Goal: Navigation & Orientation: Find specific page/section

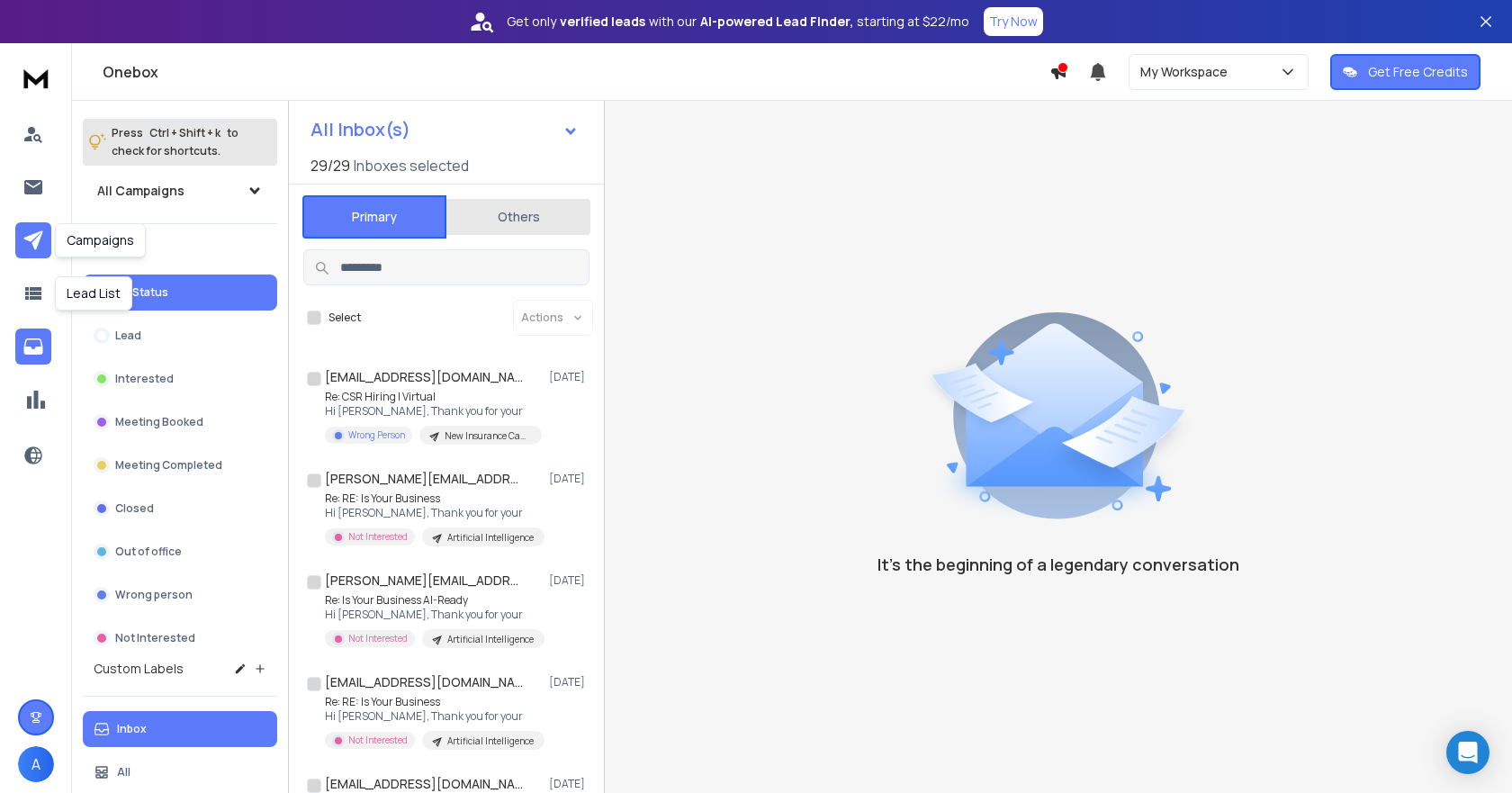
click at [43, 242] on icon at bounding box center [33, 240] width 22 height 22
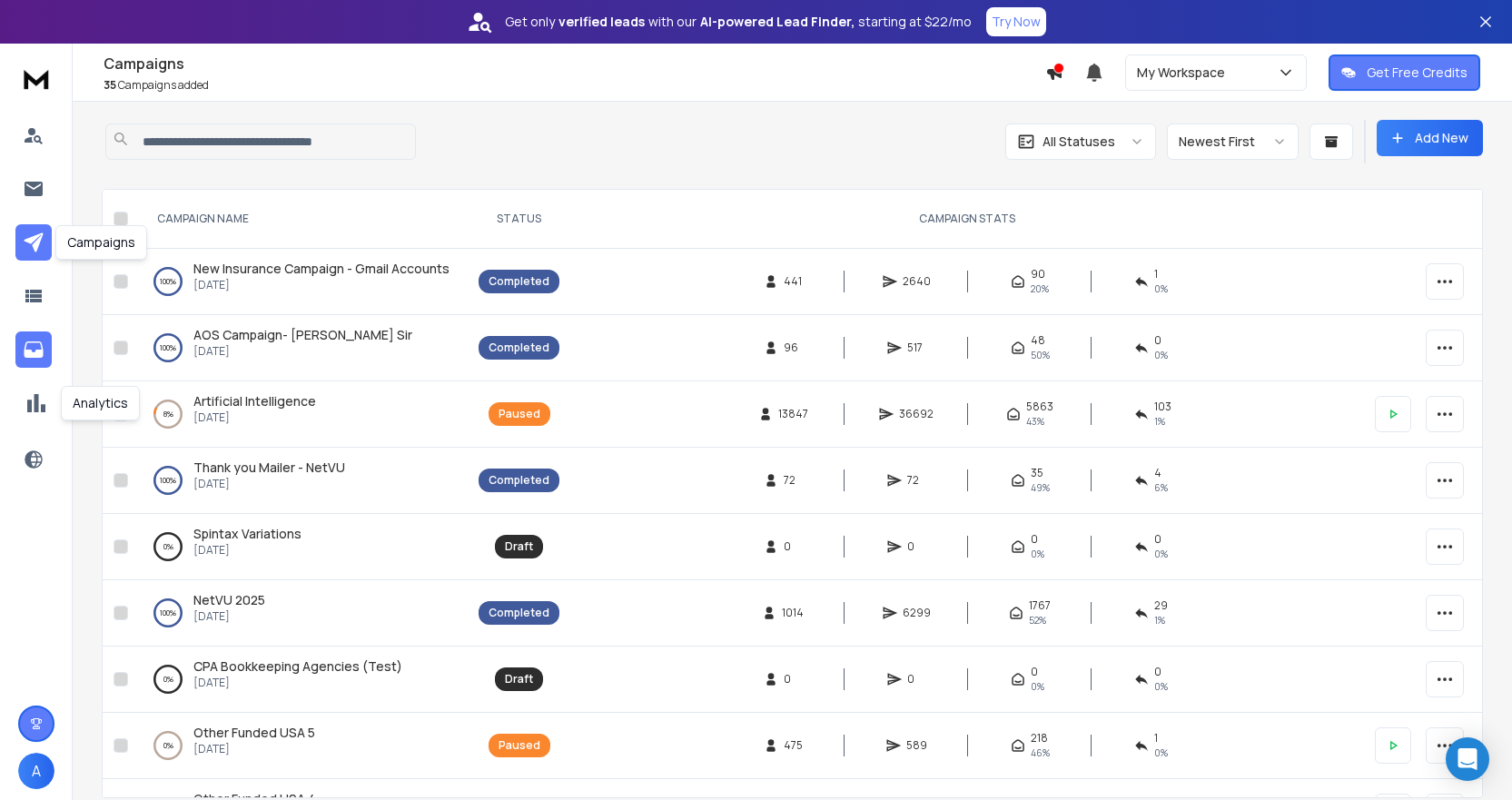
click at [16, 349] on link at bounding box center [33, 350] width 36 height 36
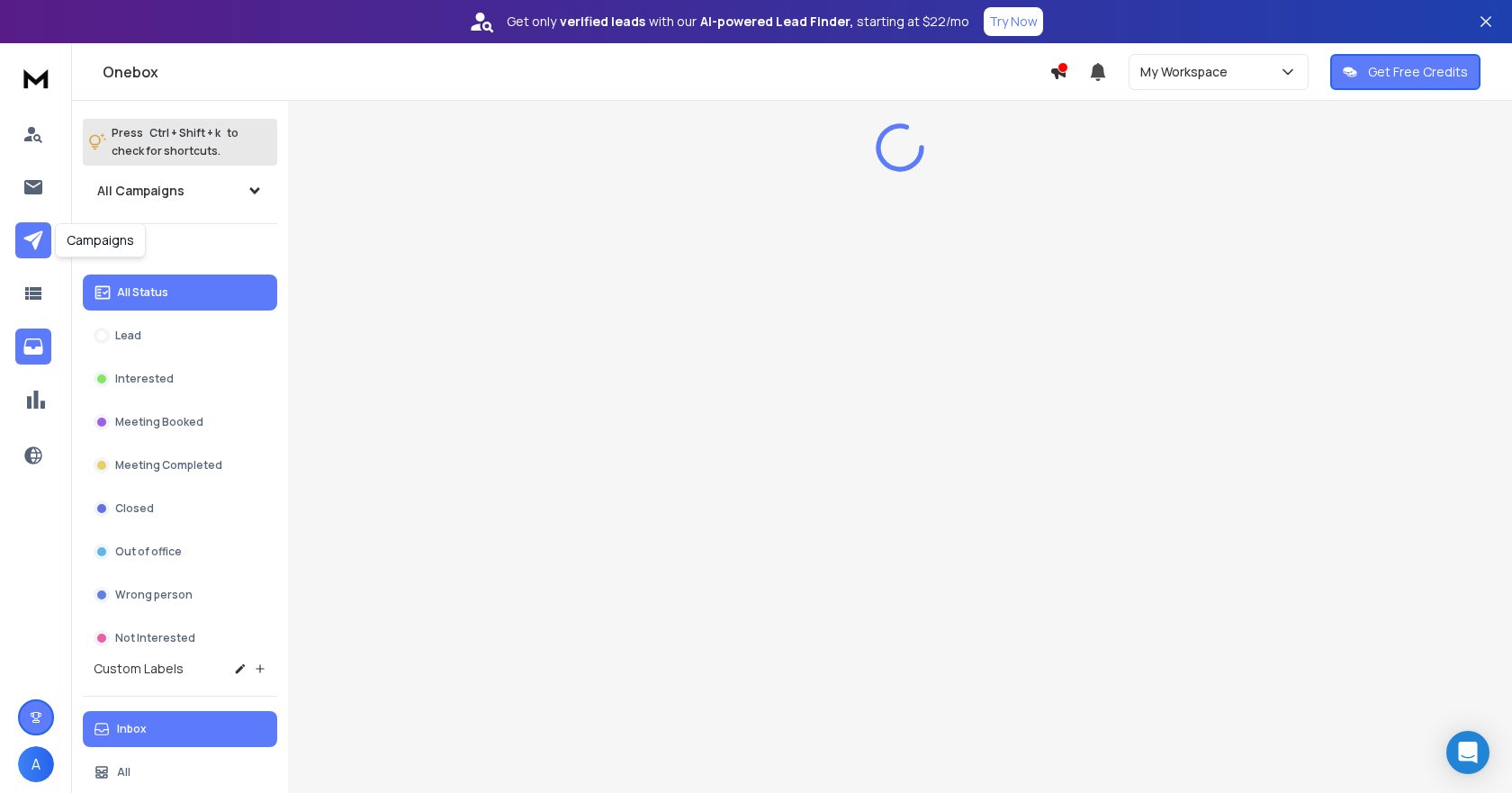
click at [37, 250] on icon at bounding box center [33, 240] width 22 height 22
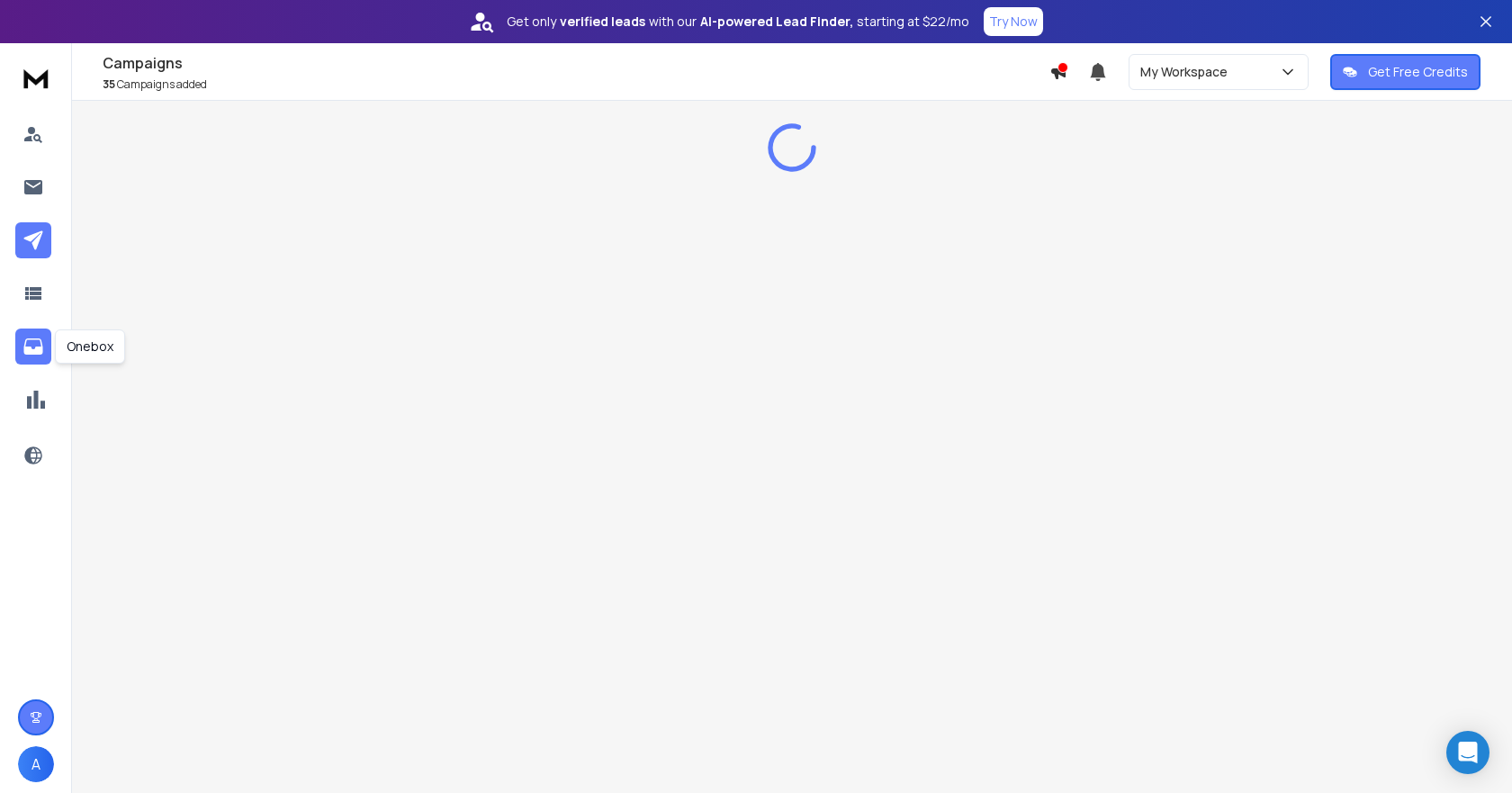
click at [40, 353] on icon at bounding box center [33, 346] width 19 height 16
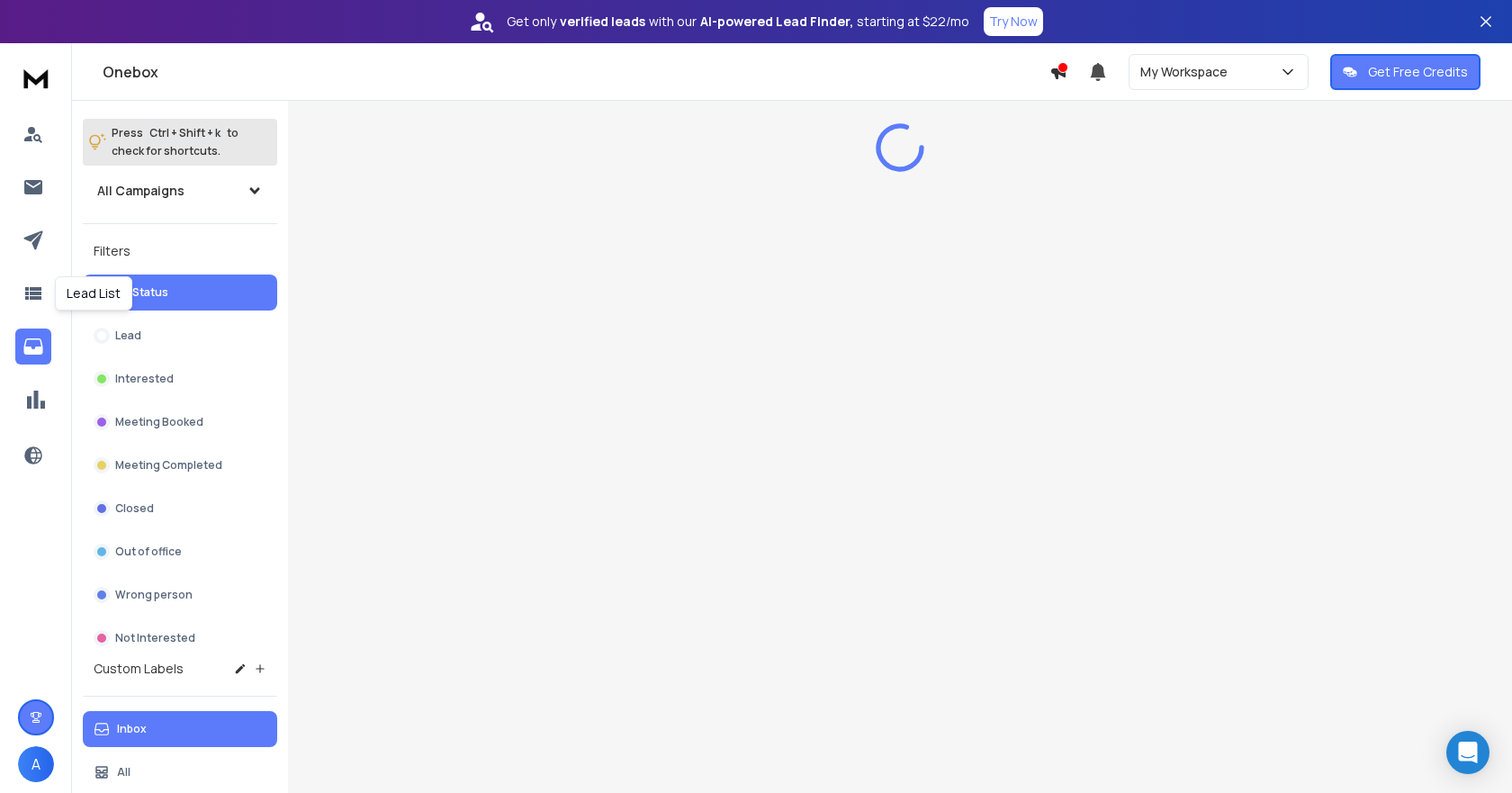
click at [28, 267] on div at bounding box center [36, 298] width 42 height 364
click at [40, 248] on icon at bounding box center [33, 240] width 22 height 22
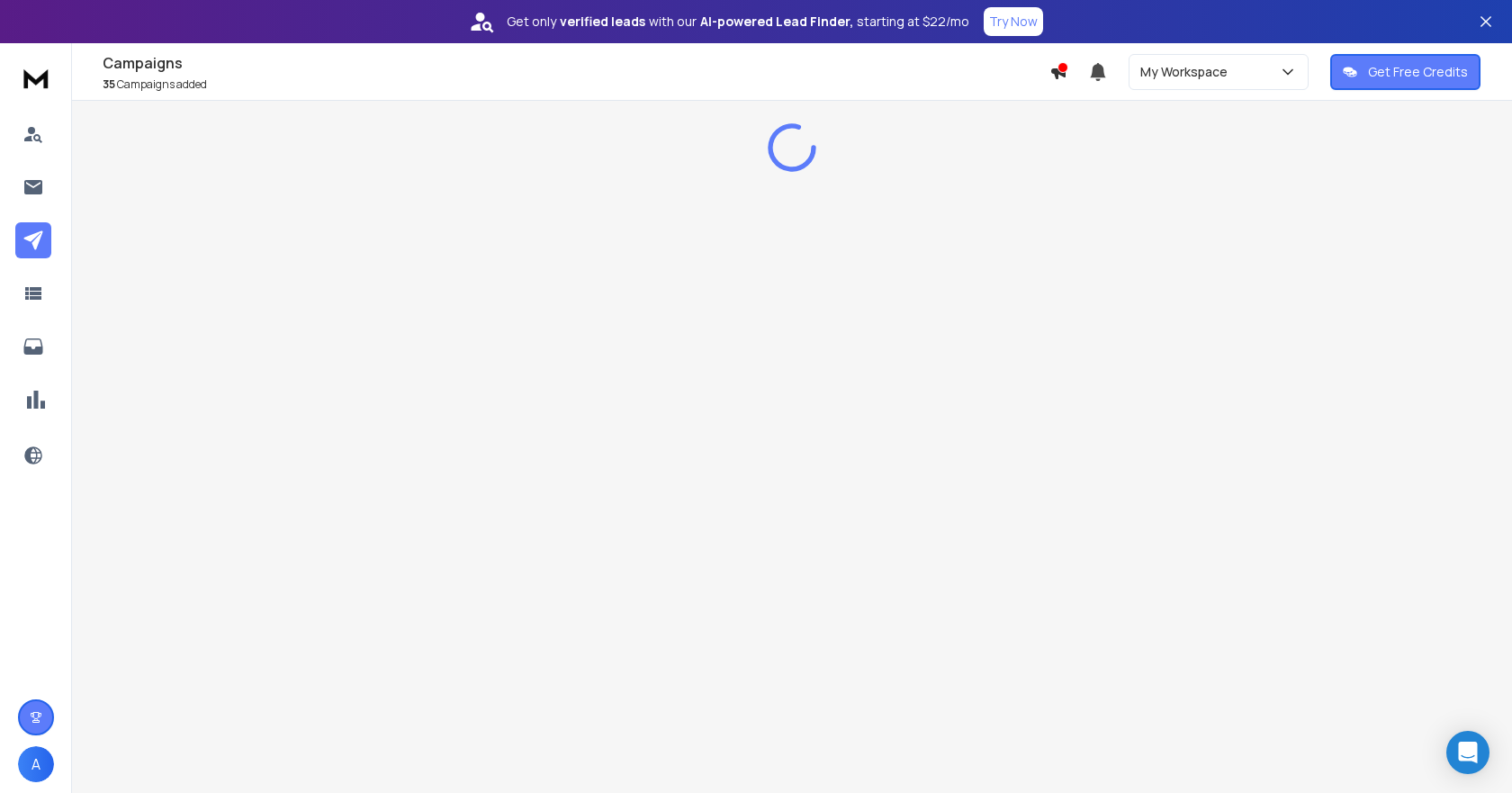
click at [41, 352] on icon at bounding box center [33, 346] width 19 height 16
click at [44, 361] on link at bounding box center [33, 347] width 36 height 36
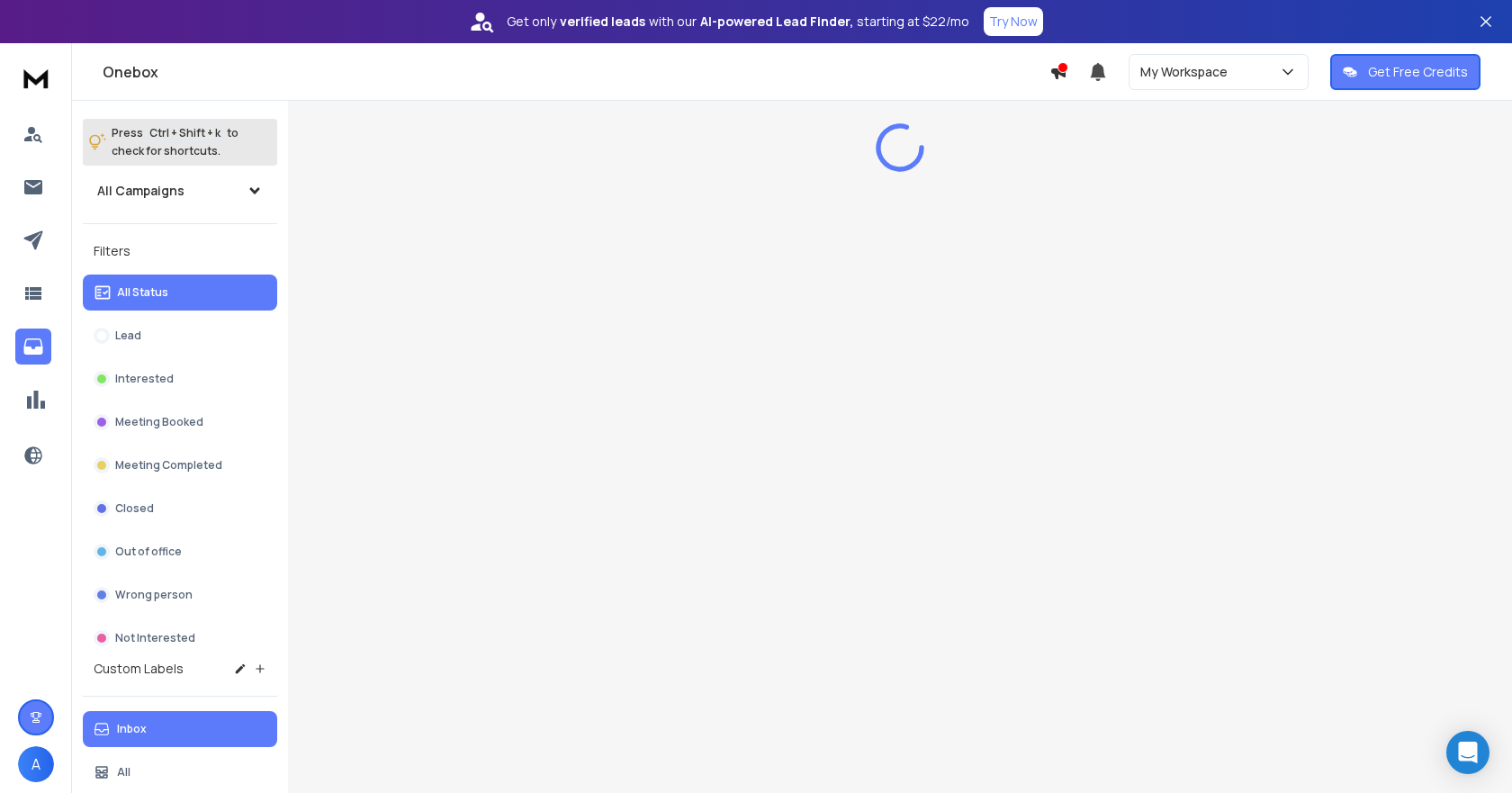
click at [9, 346] on div "A" at bounding box center [36, 422] width 72 height 757
click at [28, 241] on icon at bounding box center [33, 240] width 22 height 22
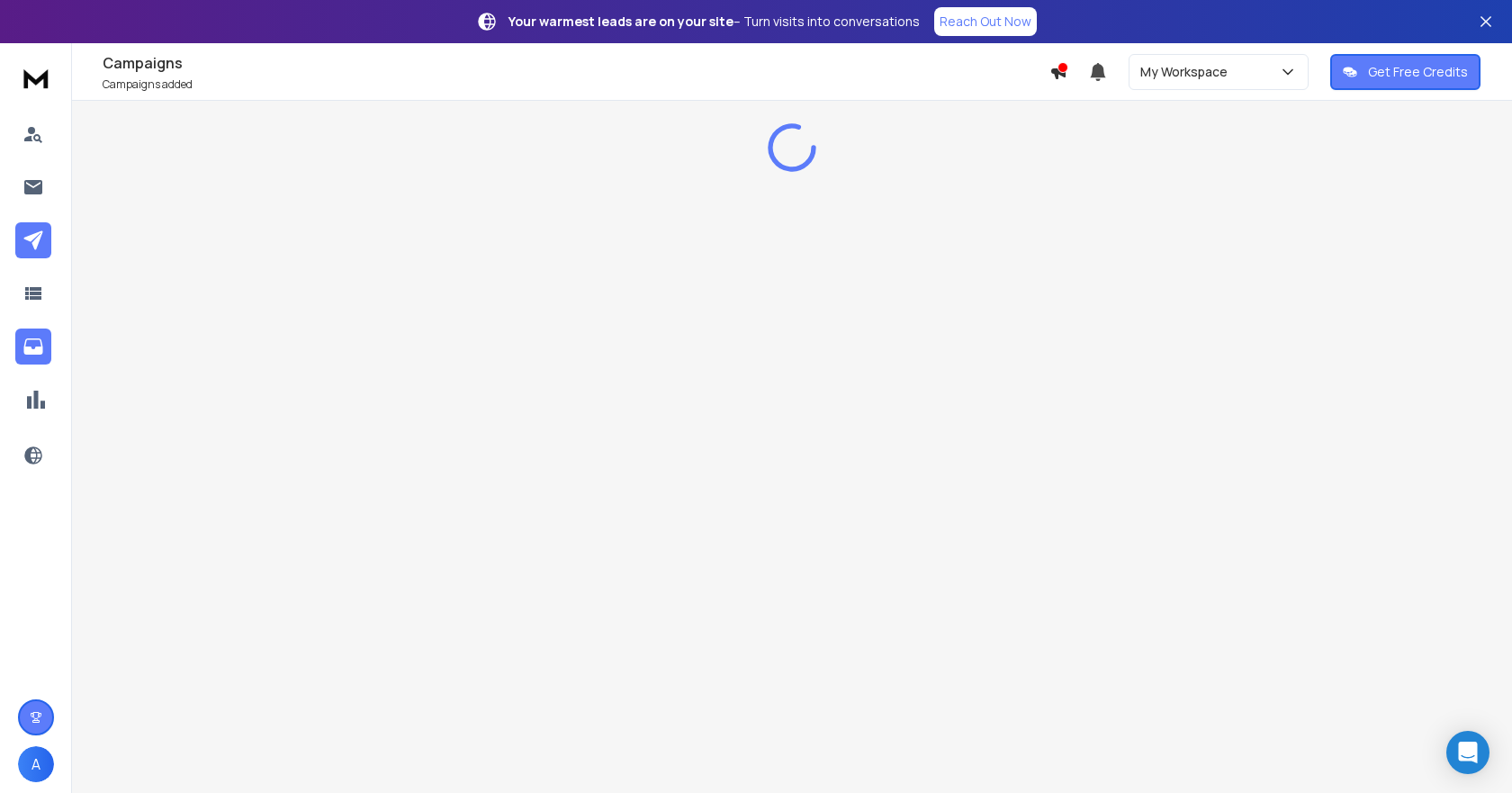
click at [35, 350] on icon at bounding box center [33, 346] width 19 height 16
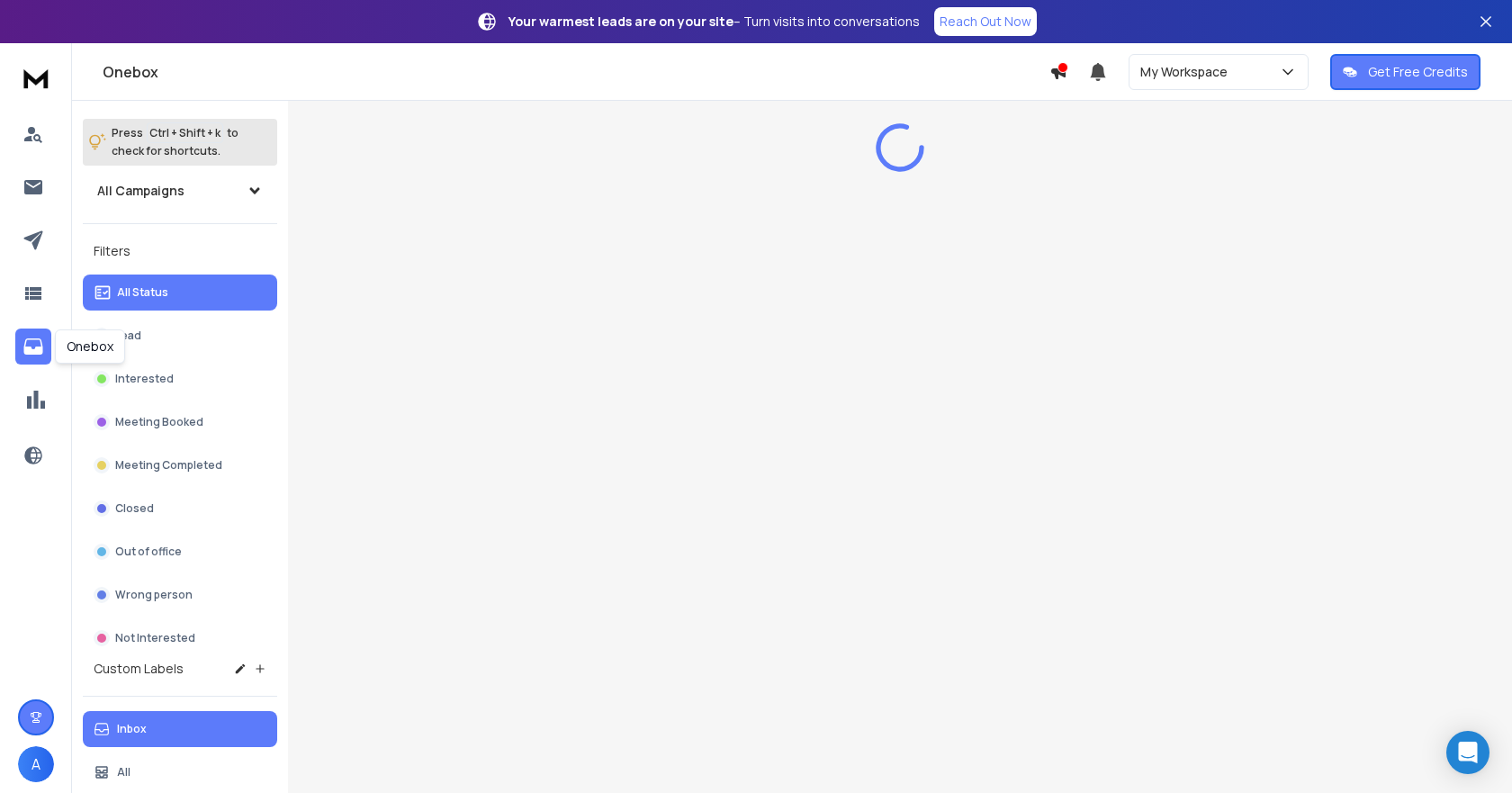
click at [35, 350] on icon at bounding box center [33, 346] width 19 height 16
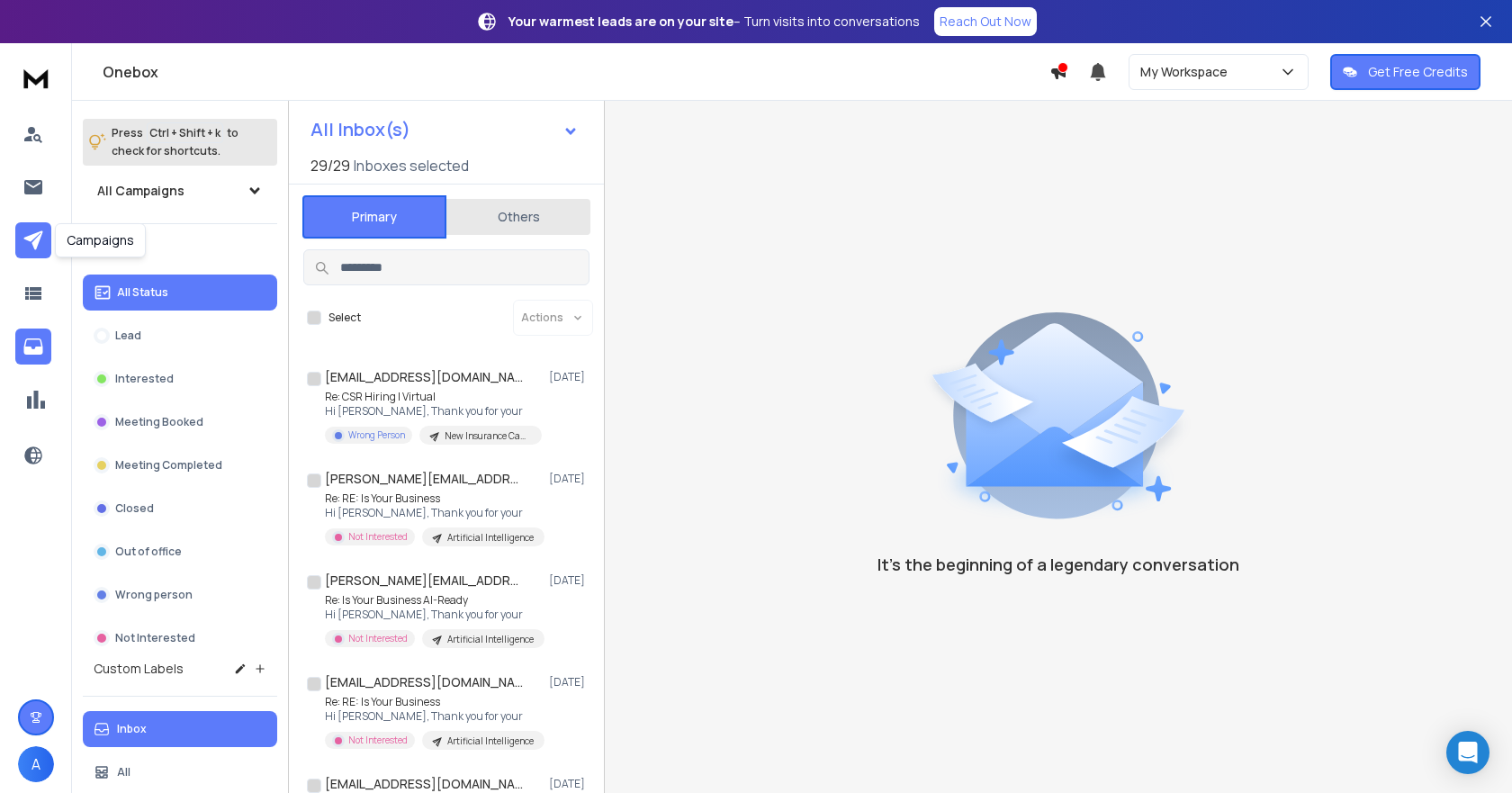
click at [41, 244] on icon at bounding box center [33, 240] width 22 height 22
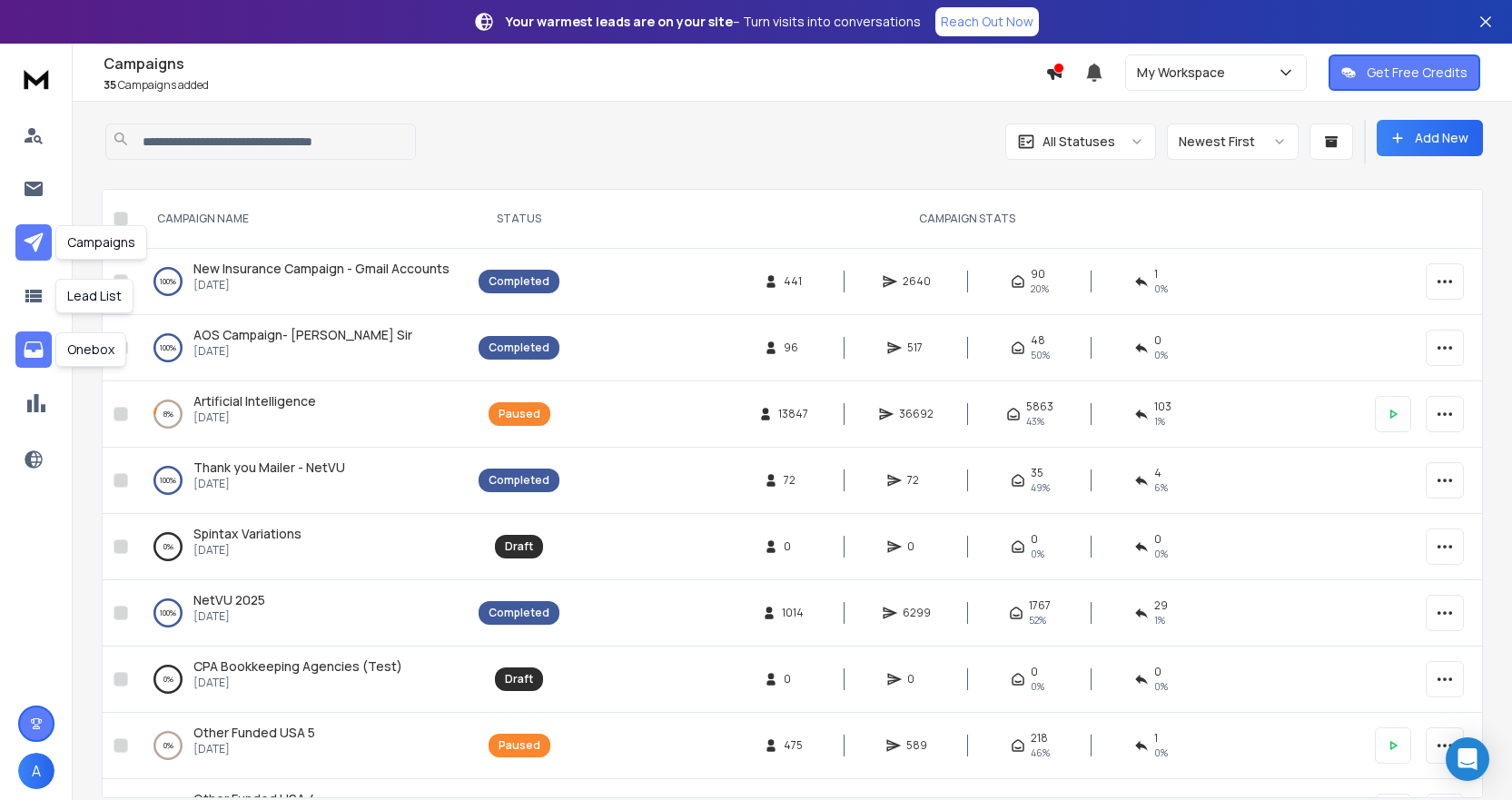
click at [23, 353] on icon at bounding box center [33, 349] width 22 height 22
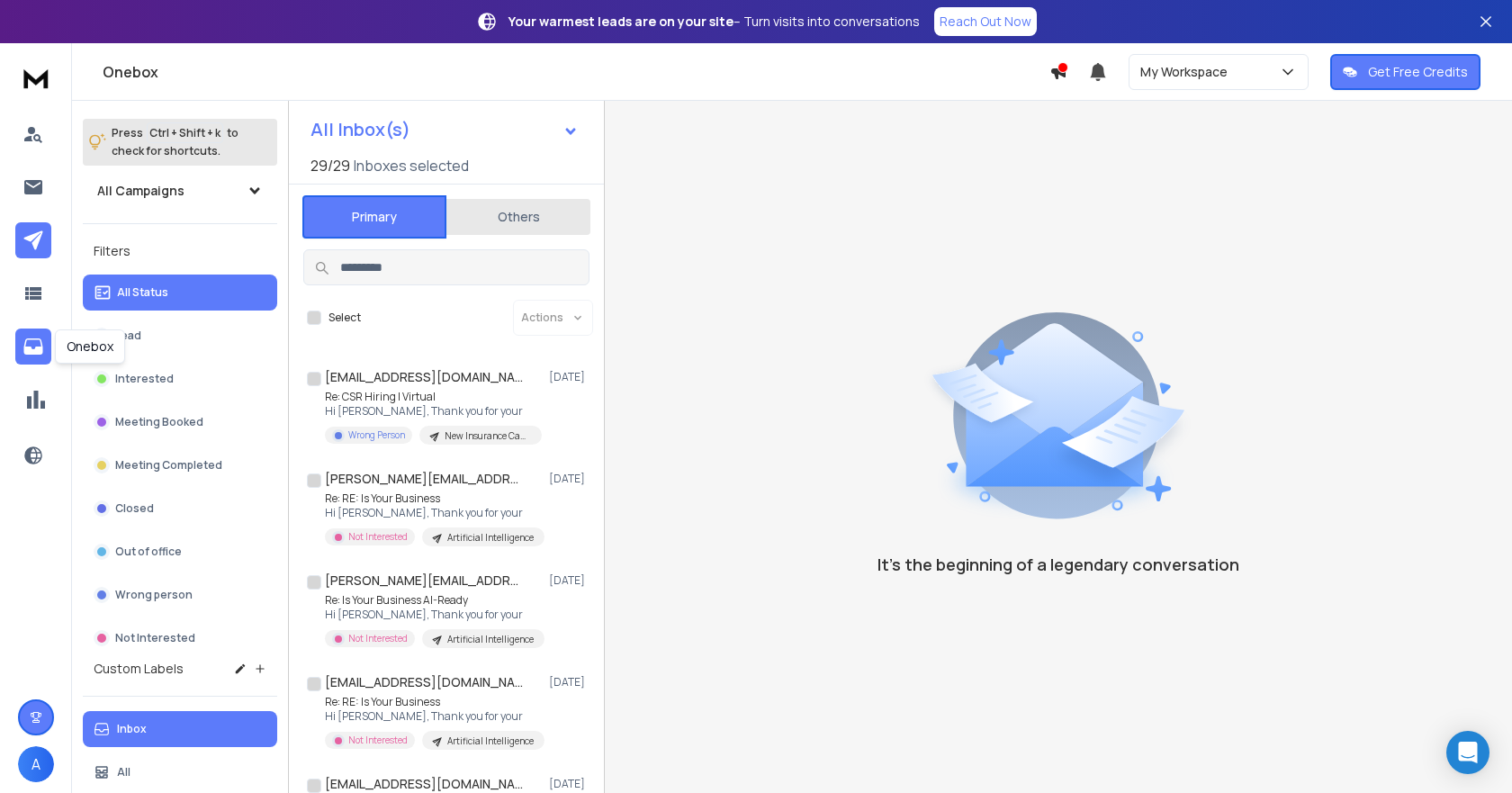
click at [37, 249] on icon at bounding box center [33, 240] width 22 height 22
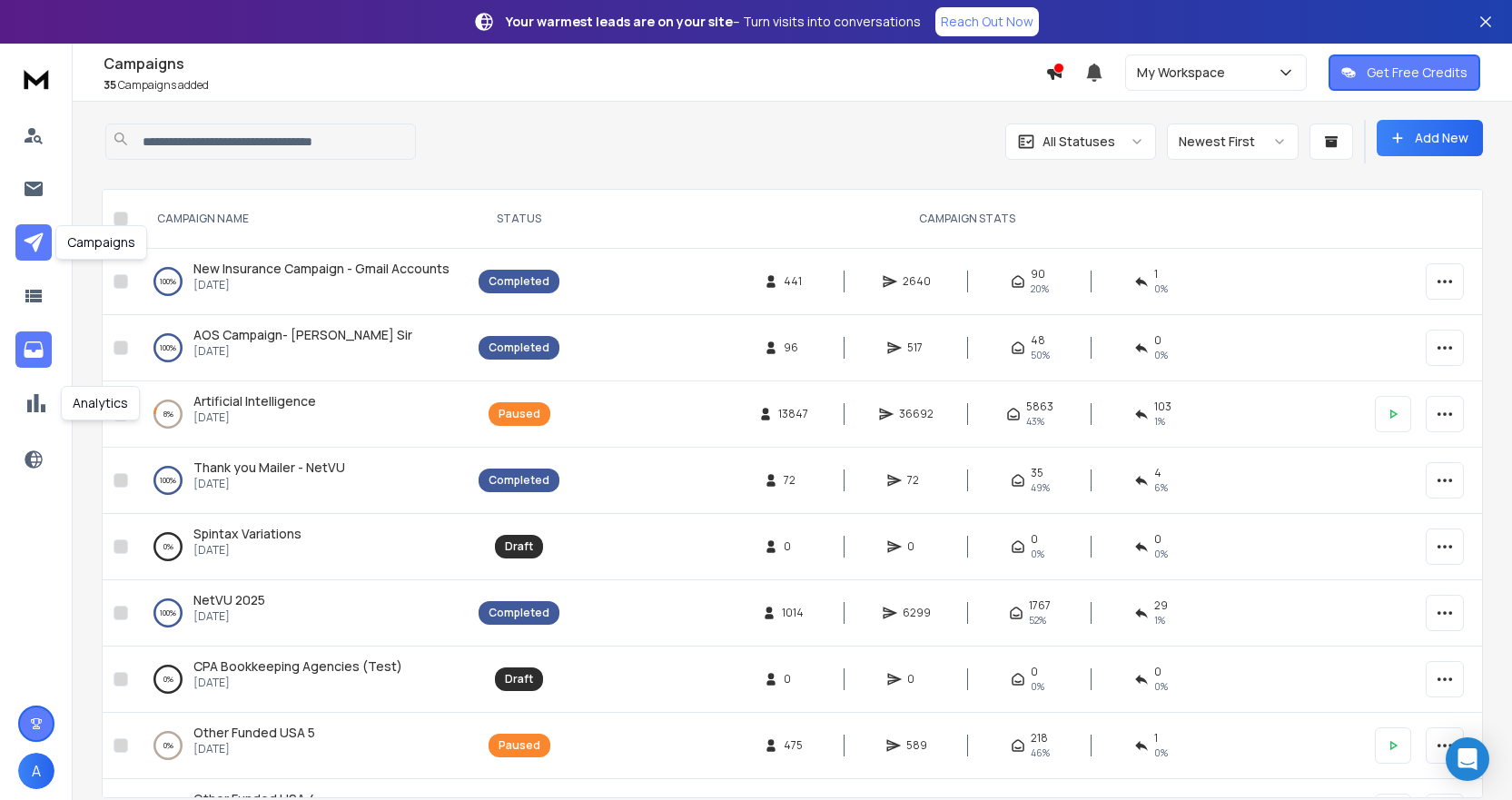
click at [38, 342] on icon at bounding box center [33, 349] width 19 height 16
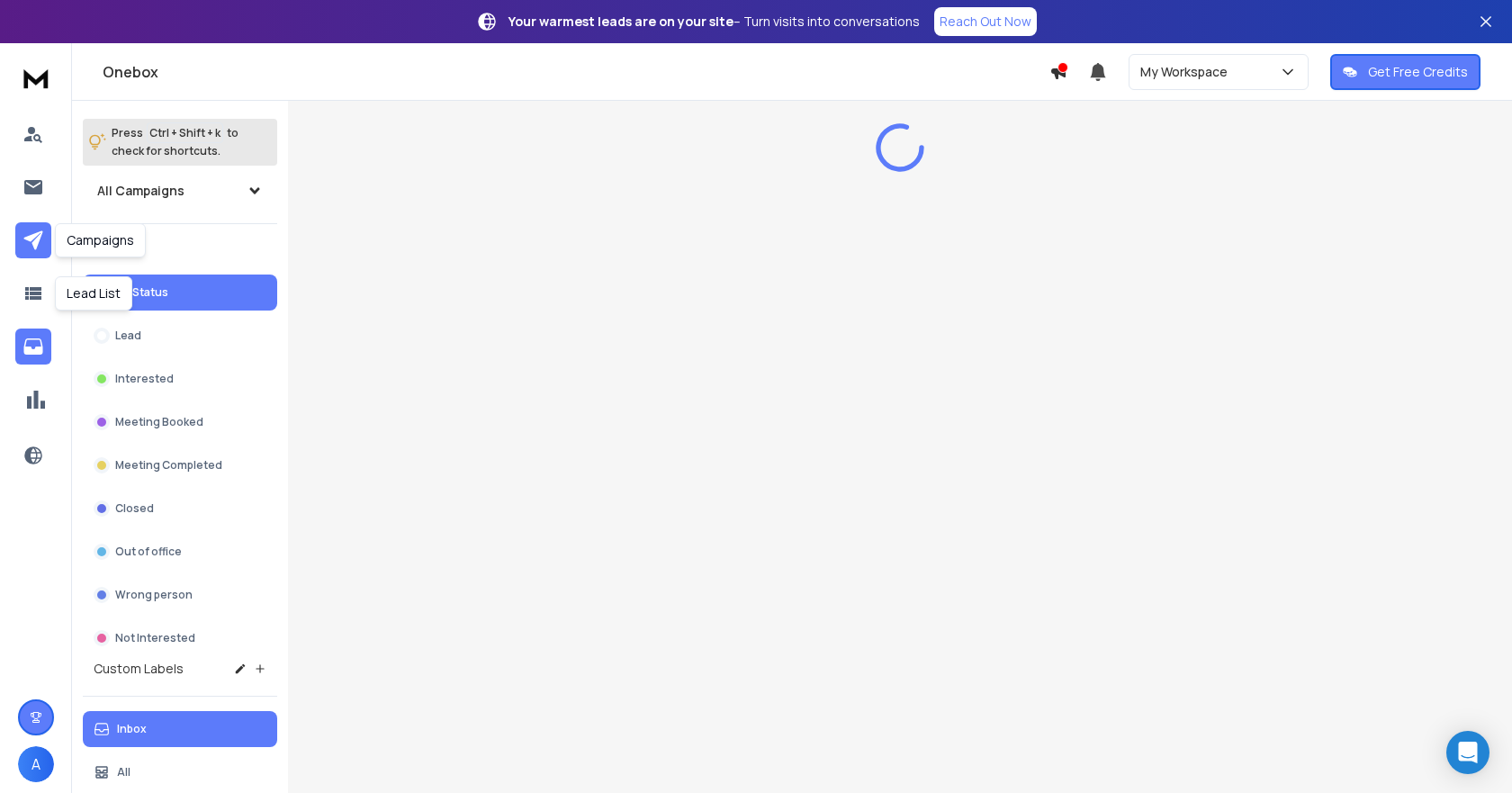
click at [29, 246] on icon at bounding box center [33, 240] width 22 height 22
